Goal: Task Accomplishment & Management: Manage account settings

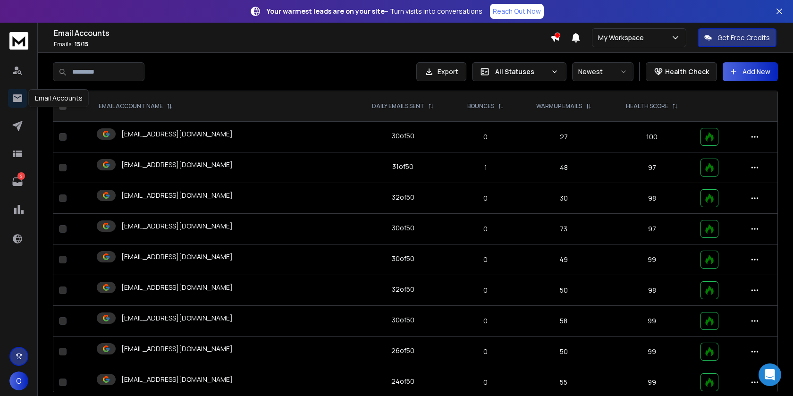
click at [17, 116] on div "2" at bounding box center [19, 156] width 22 height 191
click at [17, 125] on icon at bounding box center [17, 126] width 10 height 10
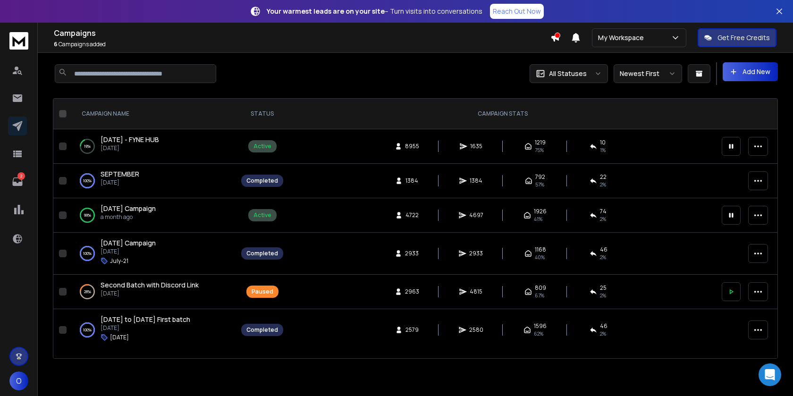
click at [331, 142] on div "8955 1635 1219 75 % 10 1 %" at bounding box center [502, 146] width 416 height 15
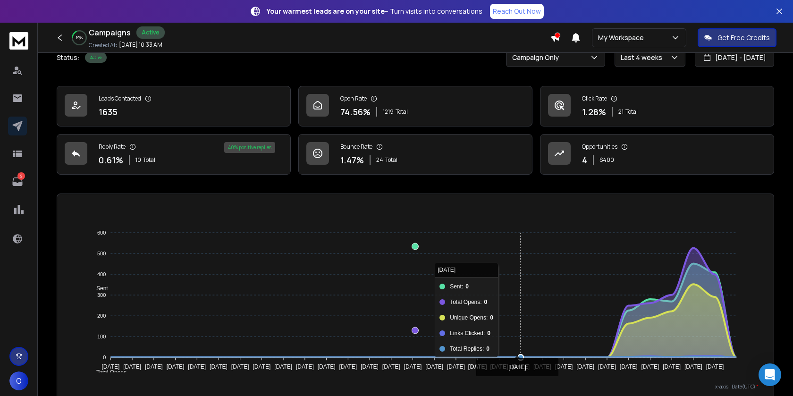
scroll to position [22, 0]
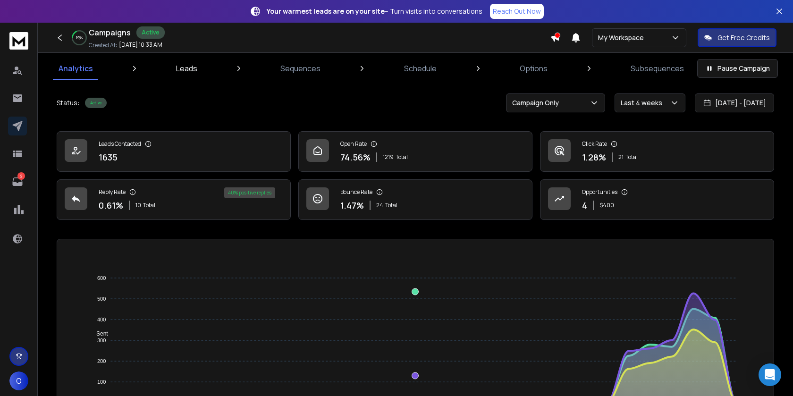
click at [192, 73] on p "Leads" at bounding box center [186, 68] width 21 height 11
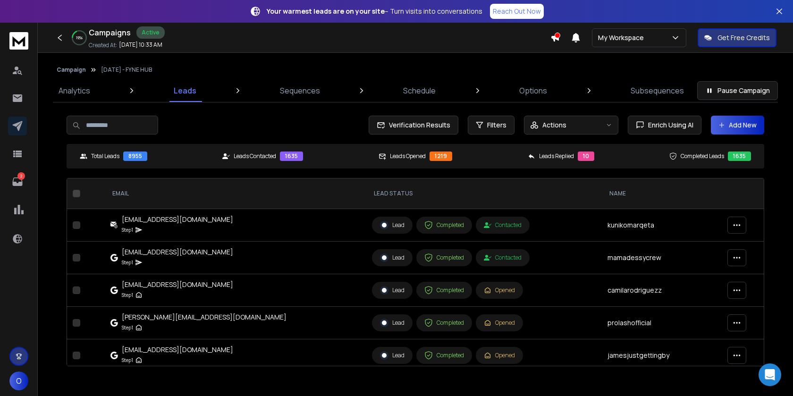
click at [726, 126] on button "Add New" at bounding box center [737, 125] width 53 height 19
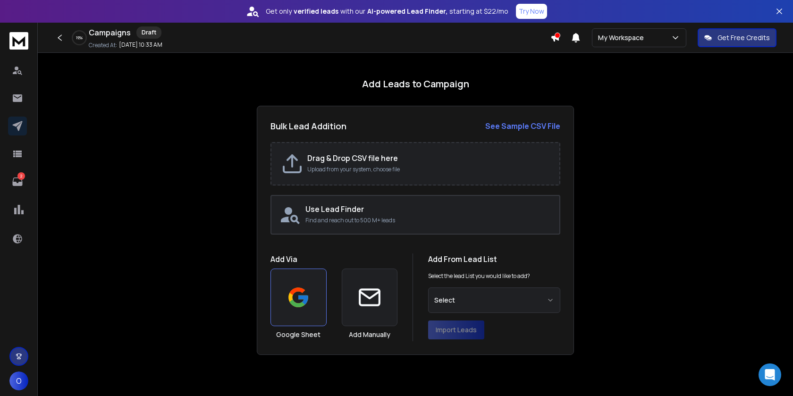
click at [308, 283] on icon at bounding box center [298, 297] width 24 height 28
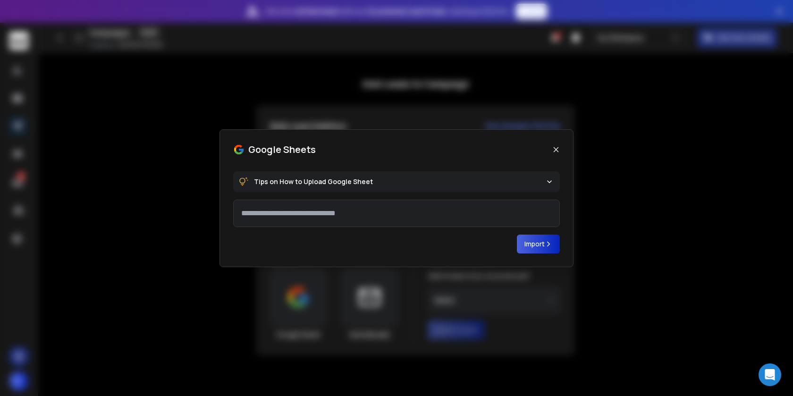
click at [458, 219] on input at bounding box center [396, 213] width 327 height 27
paste input "**********"
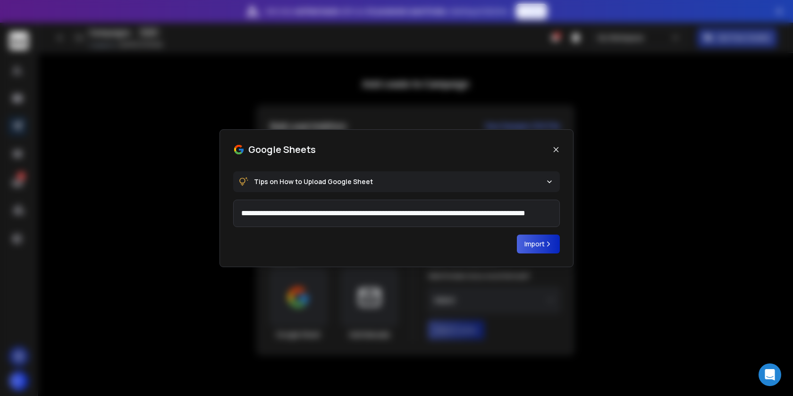
scroll to position [0, 83]
type input "**********"
click at [542, 248] on button "Import" at bounding box center [538, 244] width 43 height 19
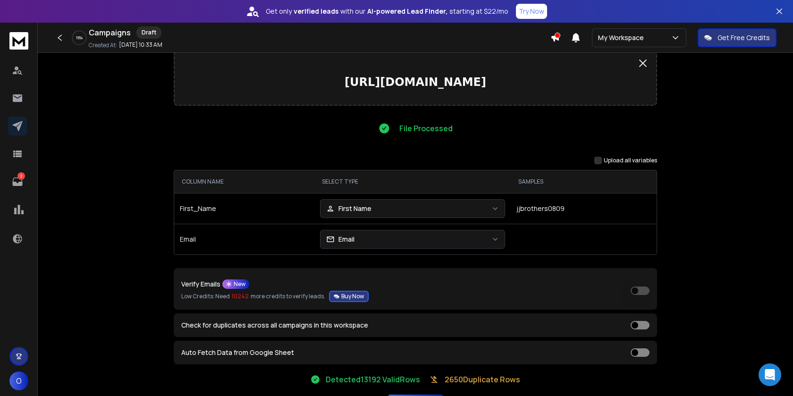
scroll to position [79, 0]
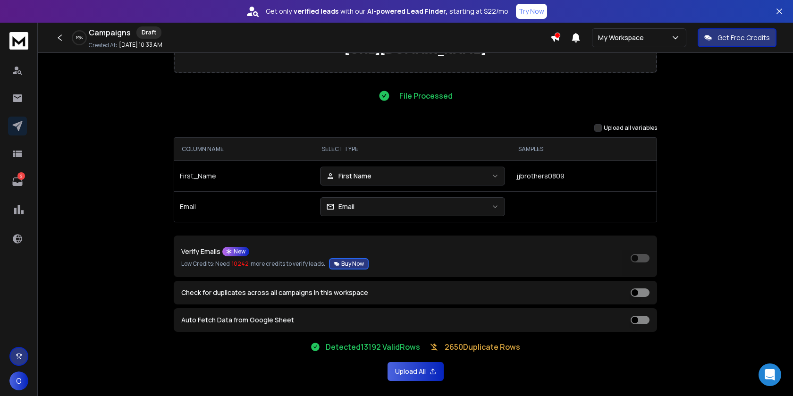
click at [636, 294] on button "Check for duplicates across all campaigns in this workspace" at bounding box center [639, 292] width 19 height 8
click at [433, 366] on button "Upload All" at bounding box center [415, 371] width 56 height 19
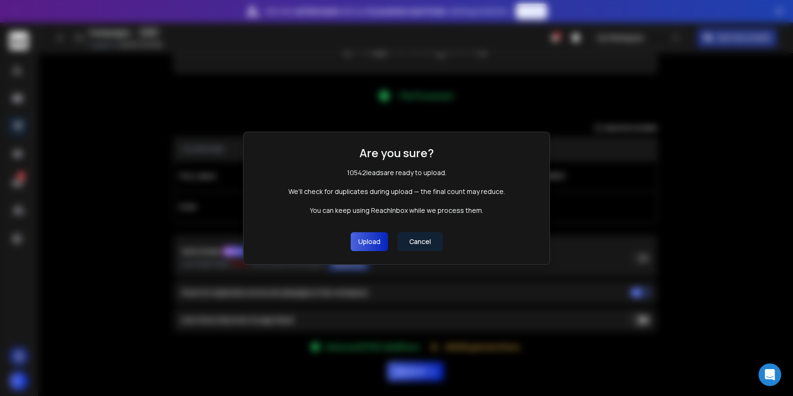
click at [378, 243] on button "Upload" at bounding box center [369, 241] width 37 height 19
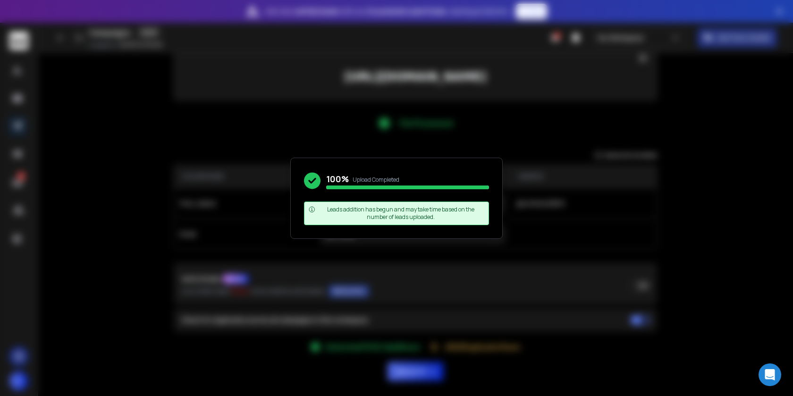
scroll to position [52, 0]
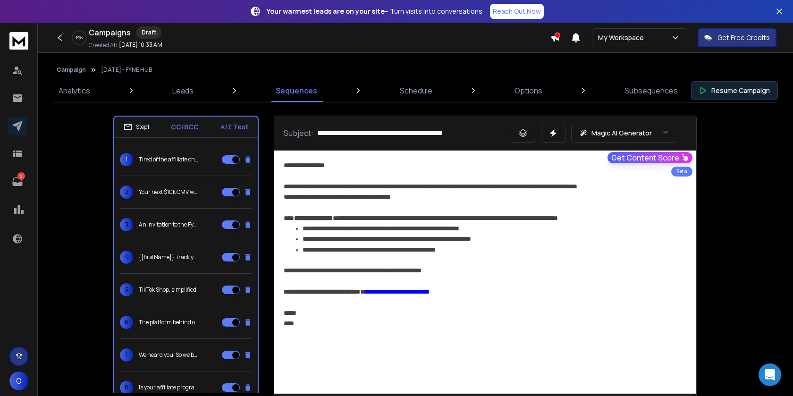
click at [750, 97] on button "Resume Campaign" at bounding box center [734, 90] width 87 height 19
